Goal: Find specific page/section: Find specific page/section

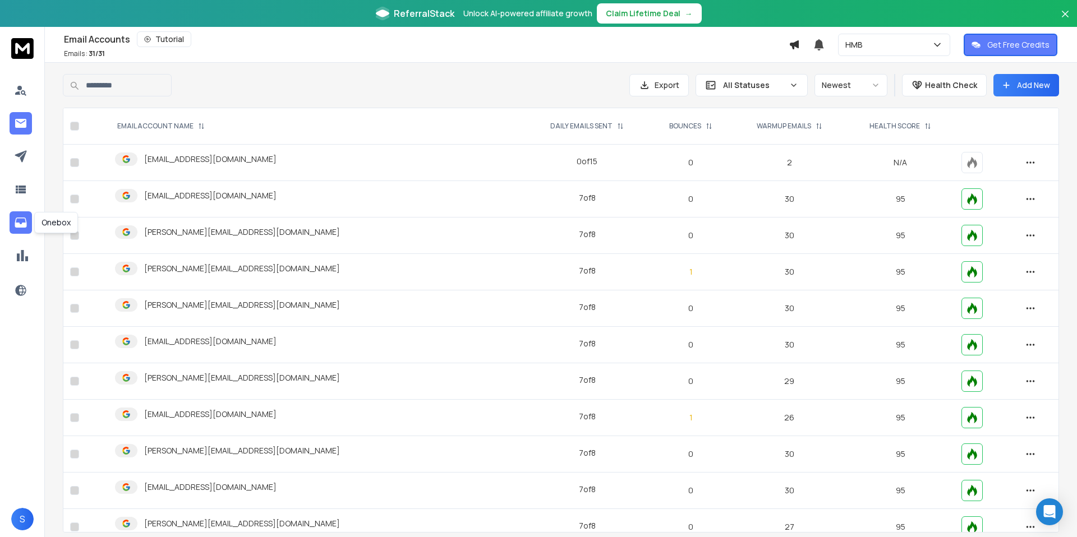
click at [24, 221] on icon at bounding box center [20, 222] width 13 height 13
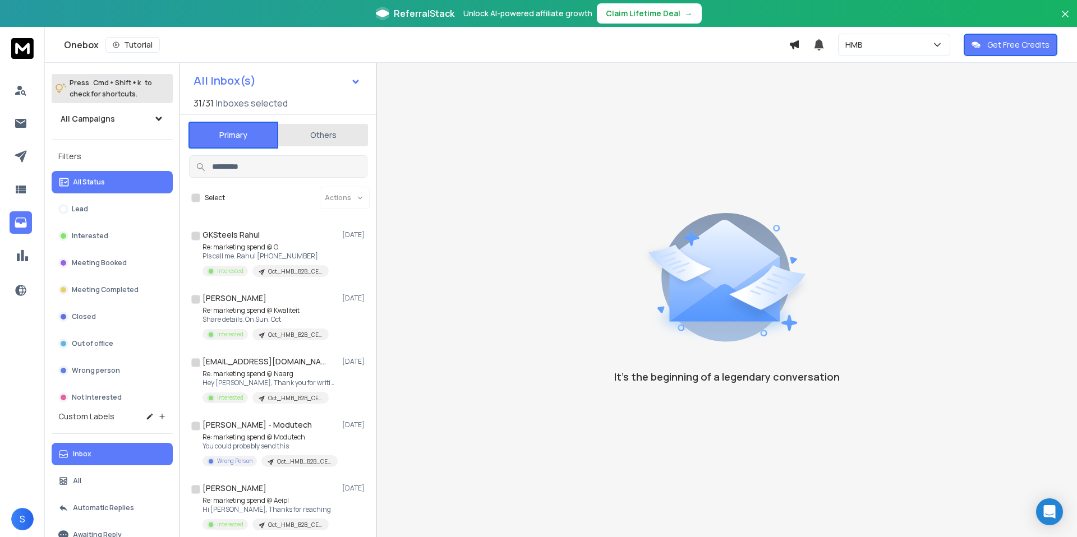
click at [100, 273] on div "All Status Lead Interested Meeting Booked Meeting Completed Closed Out of offic…" at bounding box center [112, 290] width 121 height 238
click at [102, 265] on p "Meeting Booked" at bounding box center [99, 262] width 55 height 9
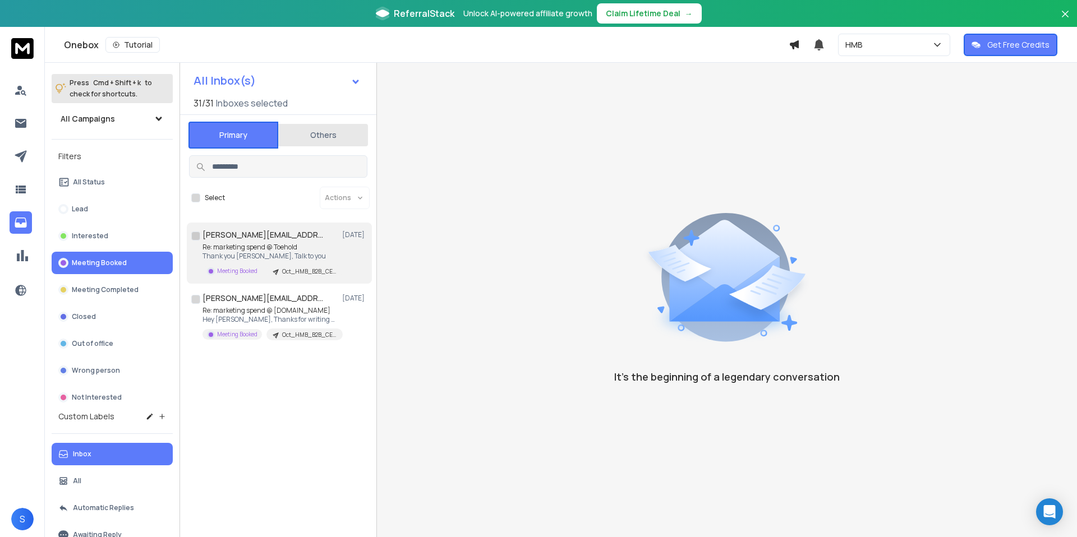
click at [241, 248] on p "Re: marketing spend @ Toehold" at bounding box center [269, 247] width 135 height 9
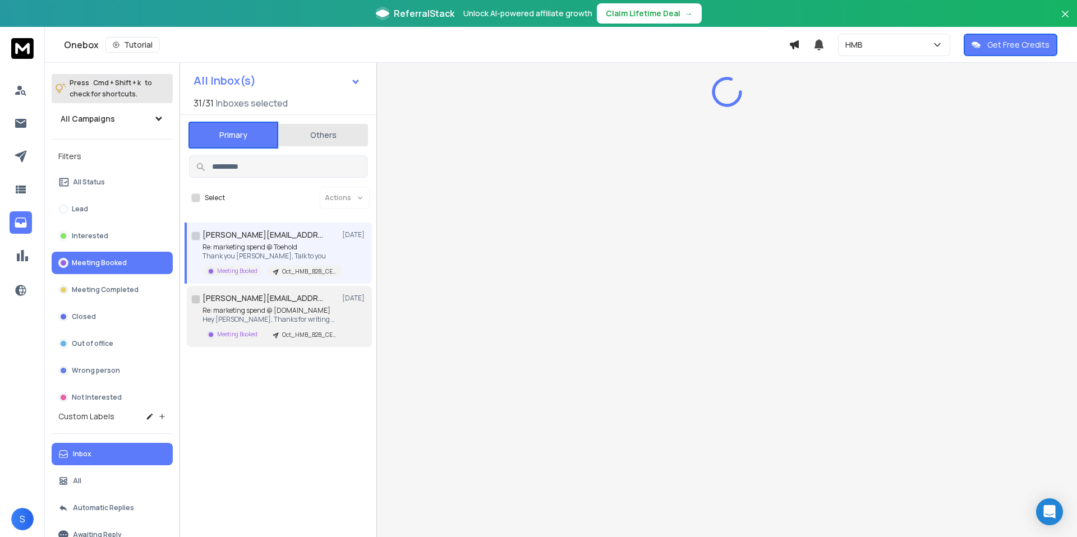
click at [246, 307] on p "Re: marketing spend @ [DOMAIN_NAME]" at bounding box center [269, 310] width 135 height 9
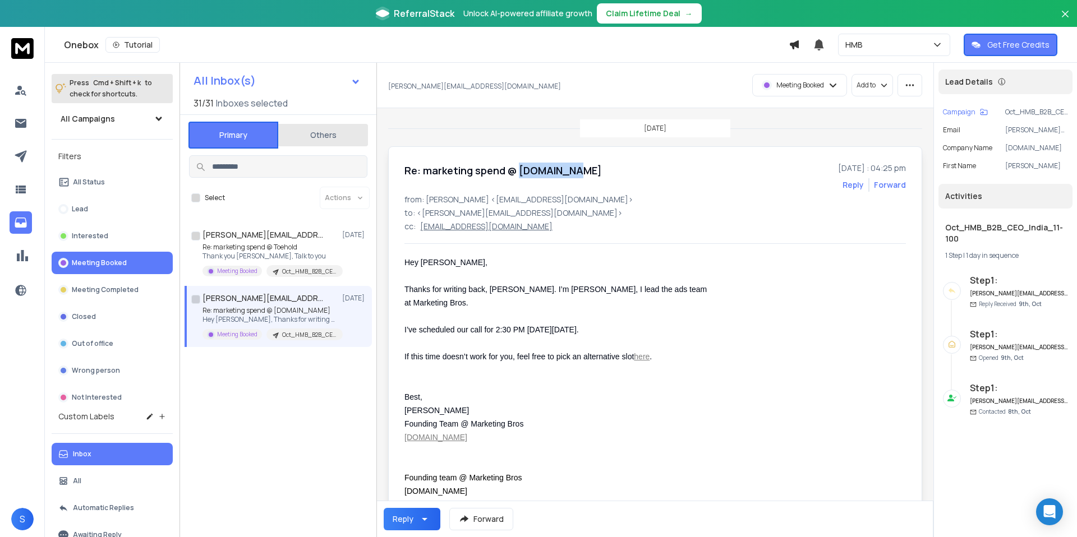
drag, startPoint x: 580, startPoint y: 173, endPoint x: 519, endPoint y: 174, distance: 61.7
click at [517, 174] on div "Re: marketing spend @ [DOMAIN_NAME] [DATE] : 04:25 pm Reply Forward" at bounding box center [654, 177] width 501 height 29
copy h1 "[DOMAIN_NAME]"
